Goal: Find contact information: Obtain details needed to contact an individual or organization

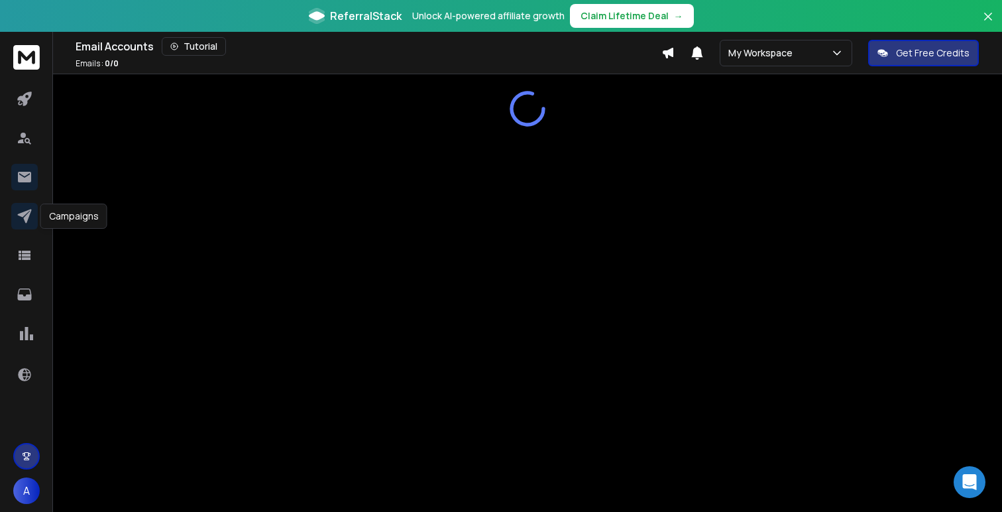
click at [27, 220] on icon at bounding box center [25, 216] width 16 height 16
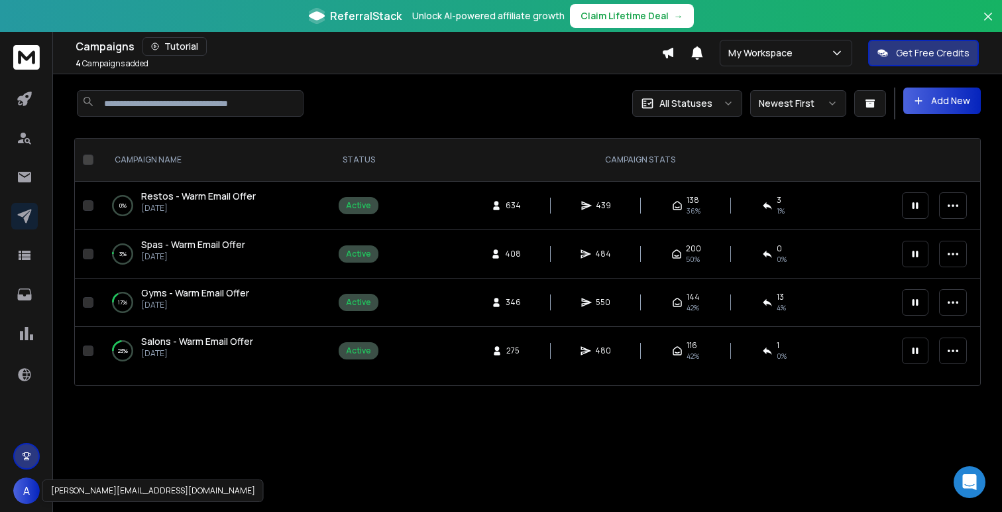
click at [25, 490] on span "A" at bounding box center [26, 490] width 27 height 27
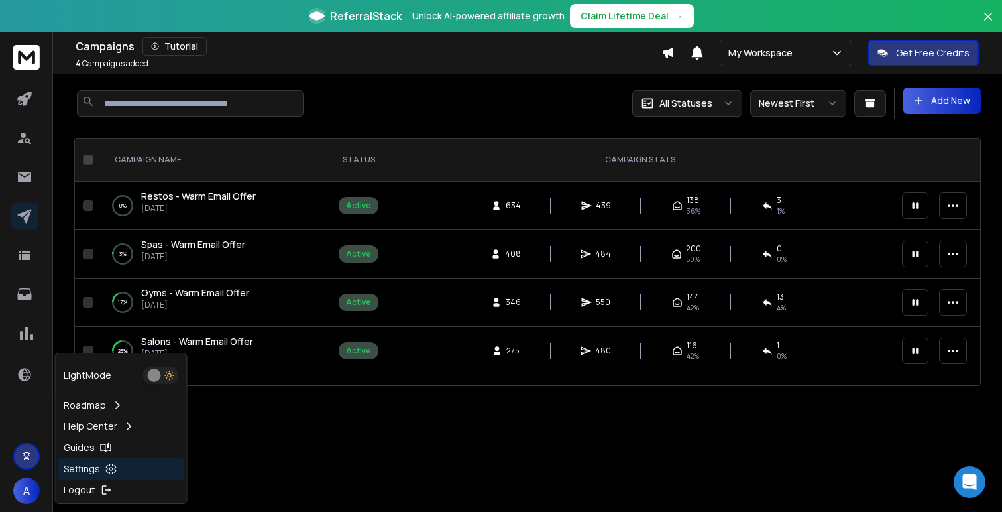
click at [85, 472] on p "Settings" at bounding box center [82, 468] width 36 height 13
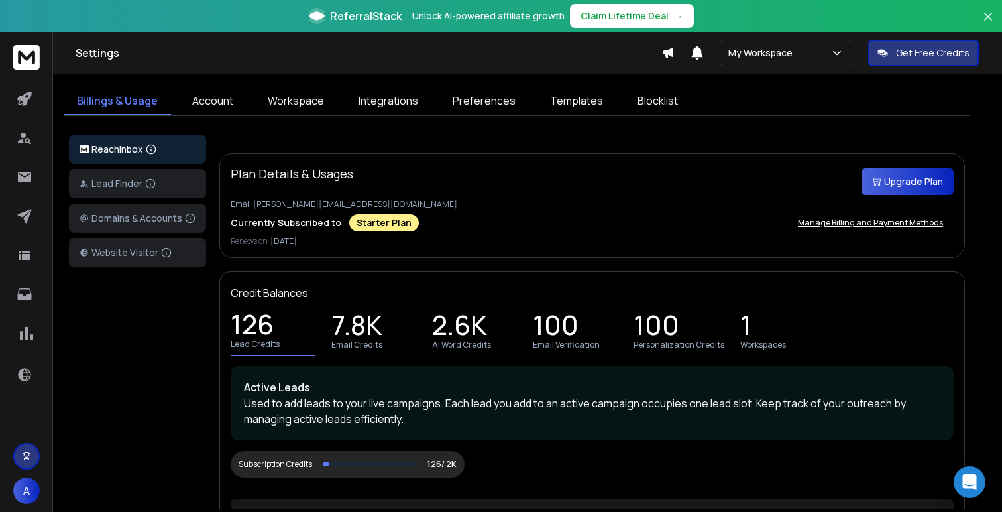
click at [893, 223] on p "Manage Billing and Payment Methods" at bounding box center [870, 222] width 145 height 11
click at [30, 177] on icon at bounding box center [24, 177] width 13 height 11
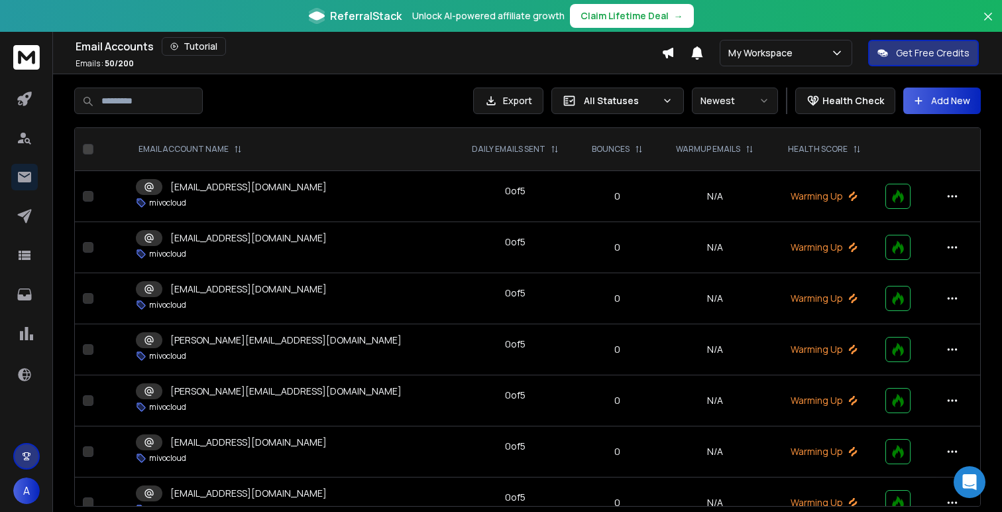
click at [286, 209] on td "mandy.c@email.mailsapex.com mivocloud" at bounding box center [291, 196] width 326 height 51
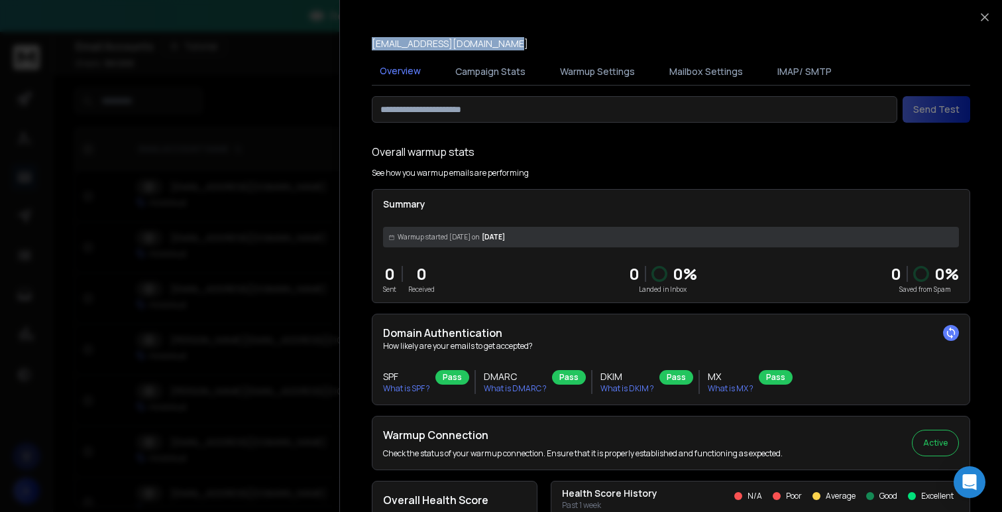
drag, startPoint x: 514, startPoint y: 44, endPoint x: 358, endPoint y: 36, distance: 156.6
copy p "mandy.c@email.mailsapex.com"
click at [510, 38] on div "mandy.c@email.mailsapex.com" at bounding box center [671, 43] width 598 height 13
drag, startPoint x: 510, startPoint y: 42, endPoint x: 370, endPoint y: 40, distance: 140.5
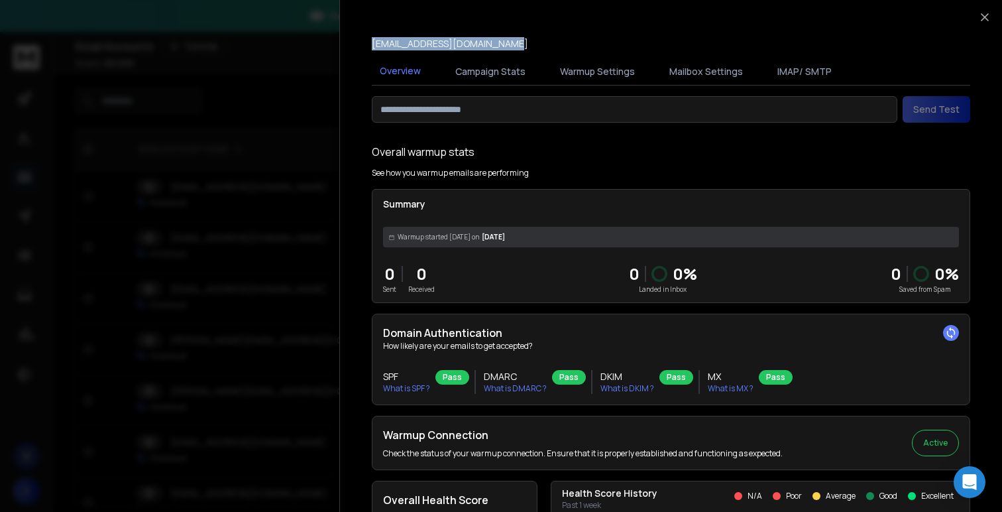
copy p "mandy.c@email.mailsapex.com"
click at [258, 131] on div at bounding box center [501, 256] width 1002 height 512
